Goal: Task Accomplishment & Management: Manage account settings

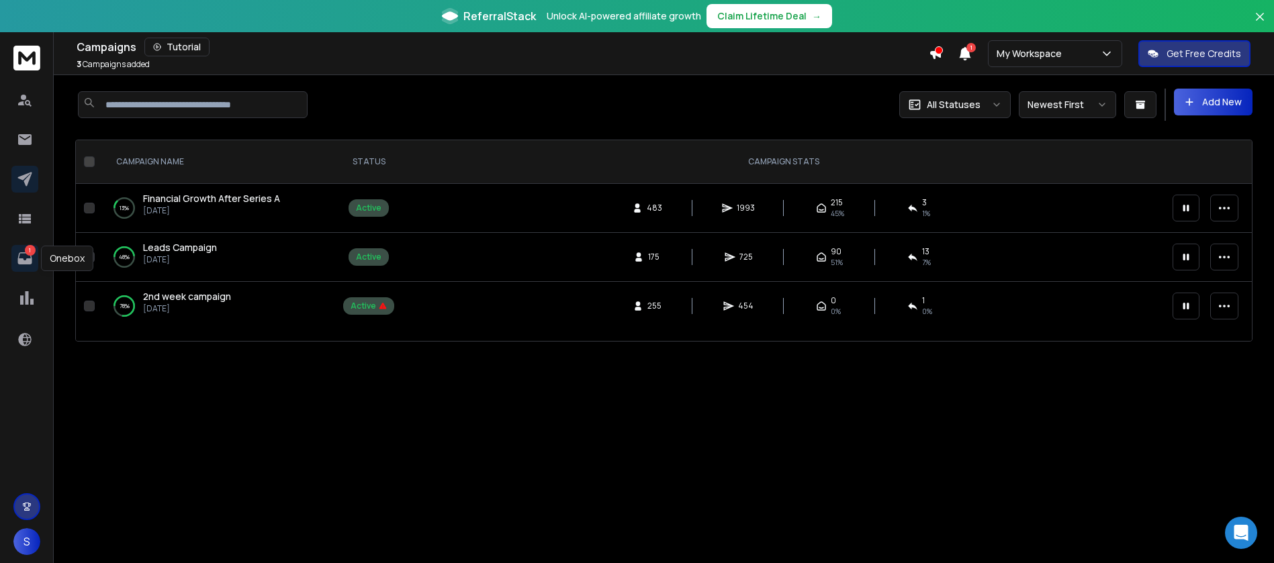
click at [17, 254] on icon at bounding box center [25, 258] width 16 height 16
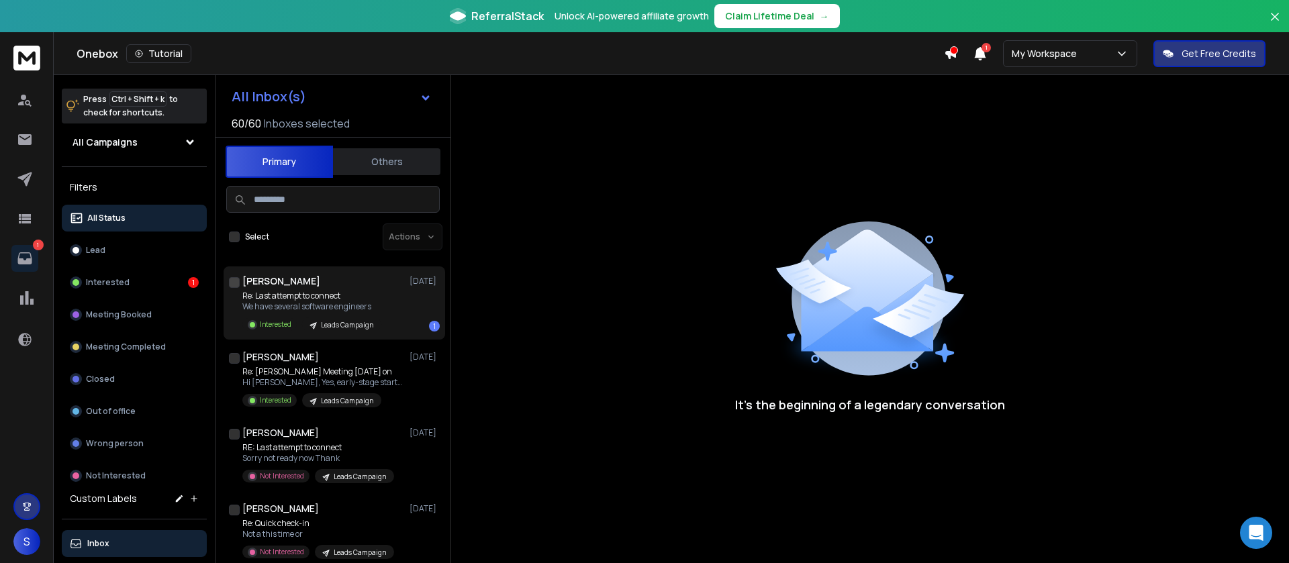
click at [394, 293] on div "Re: Last attempt to connect We have several software engineers Interested Leads…" at bounding box center [340, 311] width 197 height 41
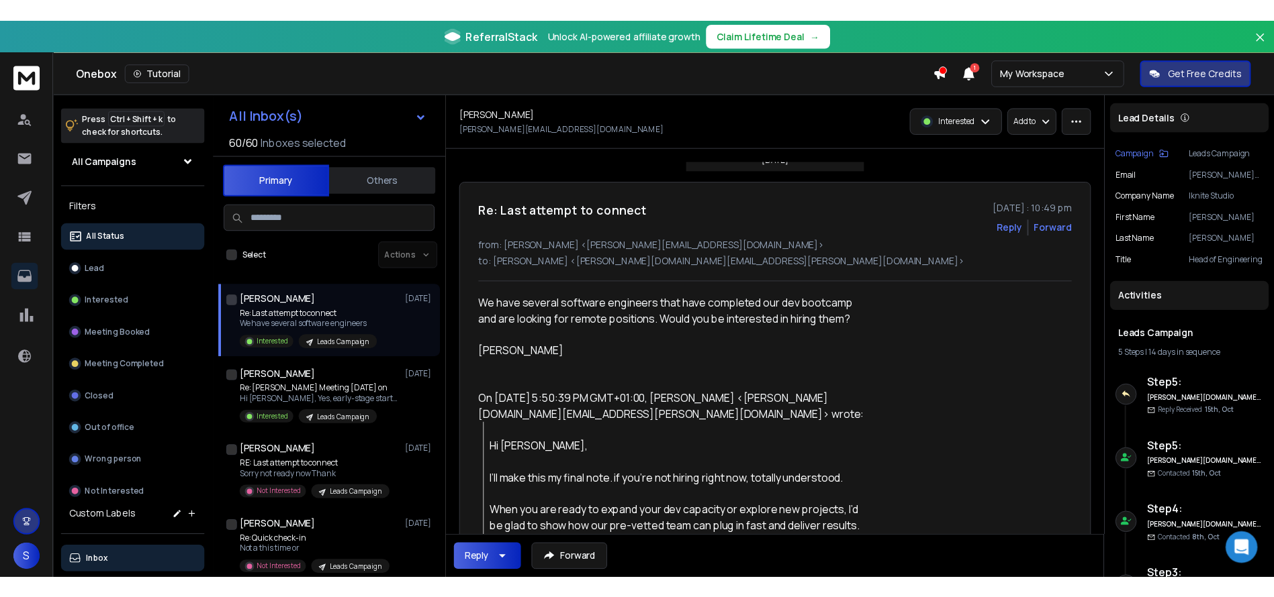
scroll to position [15, 0]
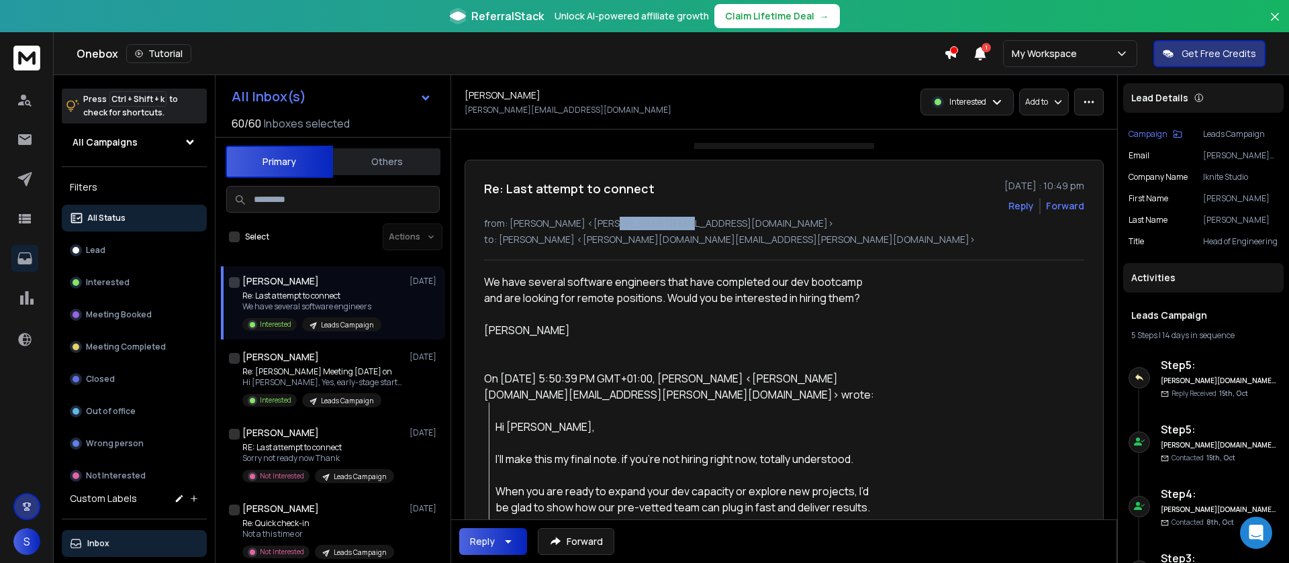
drag, startPoint x: 654, startPoint y: 224, endPoint x: 598, endPoint y: 229, distance: 55.9
click at [598, 229] on p "from: [PERSON_NAME] <[PERSON_NAME][EMAIL_ADDRESS][DOMAIN_NAME]>" at bounding box center [784, 223] width 600 height 13
copy p "[DOMAIN_NAME]"
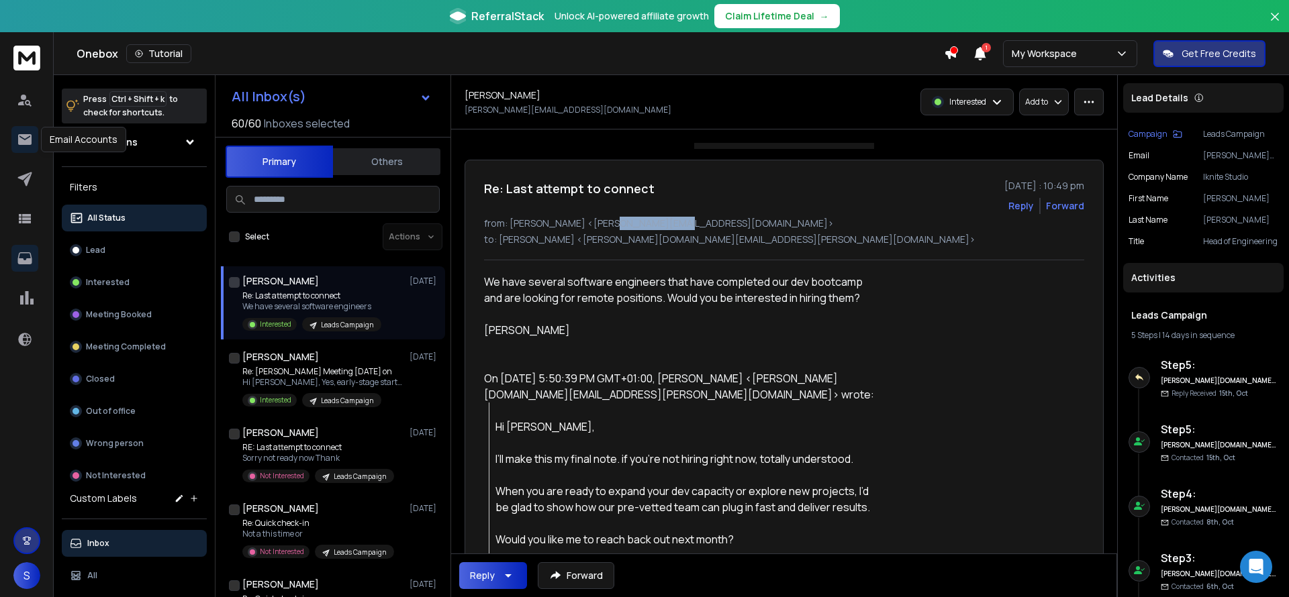
click at [26, 132] on icon at bounding box center [25, 140] width 16 height 16
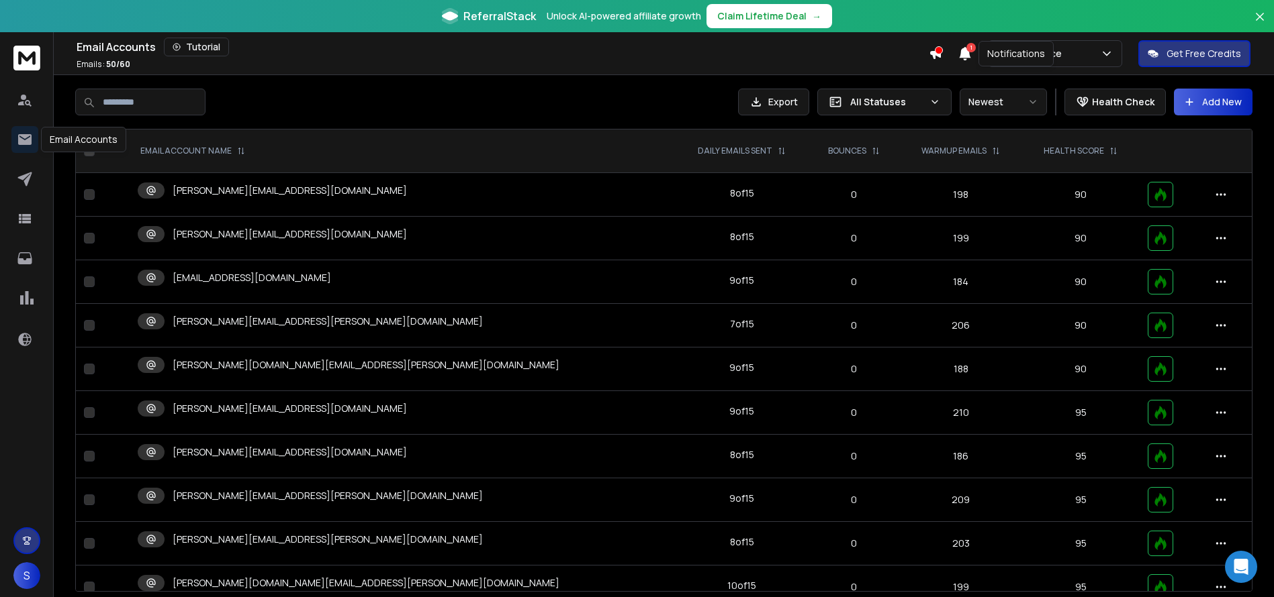
click at [968, 50] on icon at bounding box center [965, 52] width 12 height 13
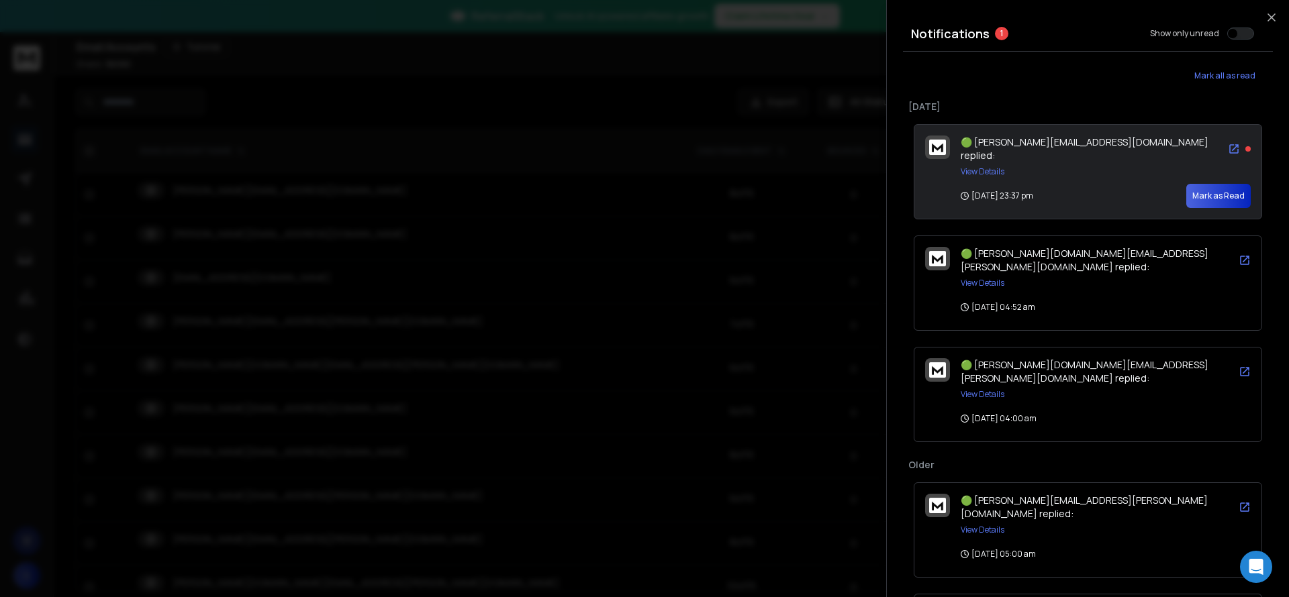
click at [1102, 139] on p "🟢 [PERSON_NAME][EMAIL_ADDRESS][DOMAIN_NAME] replied:" at bounding box center [1094, 149] width 267 height 27
click at [1074, 159] on div "🟢 [PERSON_NAME][EMAIL_ADDRESS][DOMAIN_NAME] replied: View Details [DATE] 23:37 …" at bounding box center [1106, 172] width 290 height 73
click at [1212, 184] on button "Mark as Read" at bounding box center [1218, 196] width 64 height 24
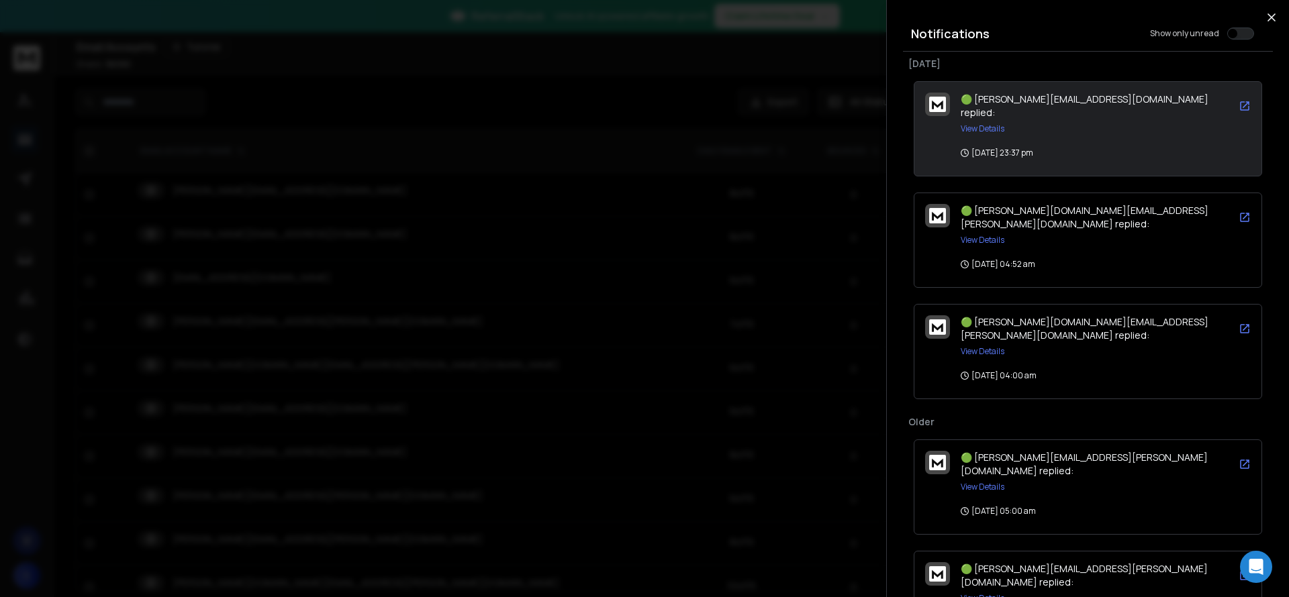
click at [1265, 15] on icon "button" at bounding box center [1271, 17] width 13 height 13
